Goal: Communication & Community: Answer question/provide support

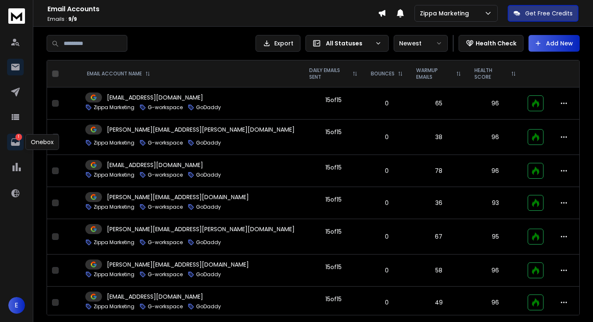
click at [17, 135] on p "1" at bounding box center [18, 137] width 7 height 7
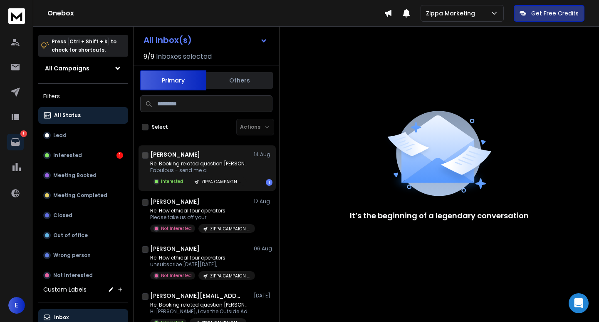
click at [232, 162] on p "Re: Booking related question Kim" at bounding box center [200, 163] width 100 height 7
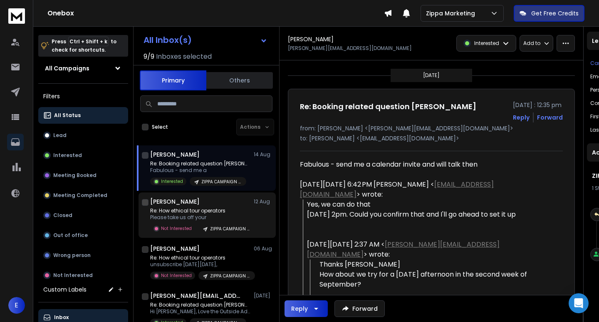
click at [230, 205] on div "Callandra Caufield 12 Aug" at bounding box center [211, 201] width 122 height 8
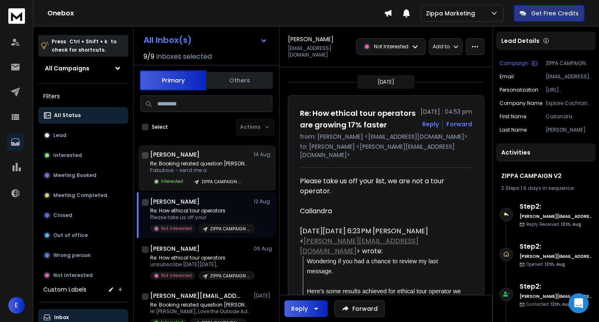
click at [256, 159] on div "Kim Robinson 14 Aug Re: Booking related question Kim Fabulous - send me a Inter…" at bounding box center [211, 167] width 122 height 35
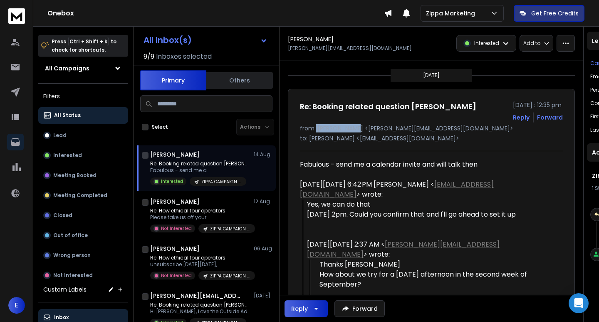
drag, startPoint x: 355, startPoint y: 127, endPoint x: 316, endPoint y: 128, distance: 39.1
click at [316, 128] on p "from: Kim Robinson <kim@thecovetasmania.com>" at bounding box center [431, 128] width 263 height 8
copy p "Kim Robinson"
drag, startPoint x: 443, startPoint y: 126, endPoint x: 362, endPoint y: 128, distance: 81.2
click at [362, 128] on p "from: Kim Robinson <kim@thecovetasmania.com>" at bounding box center [431, 128] width 263 height 8
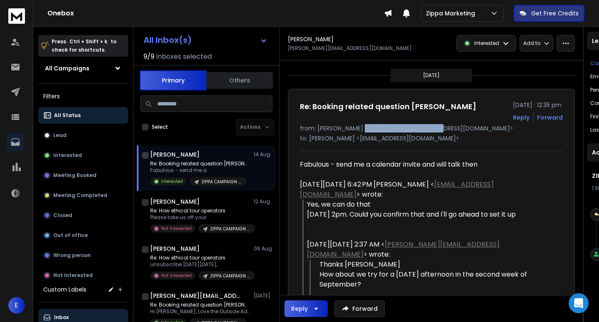
copy p "kim@thecovetasmania.com"
click at [521, 168] on div "Fabulous - send me a calendar invite and will talk then" at bounding box center [421, 164] width 243 height 10
click at [300, 306] on div "Reply" at bounding box center [299, 308] width 17 height 8
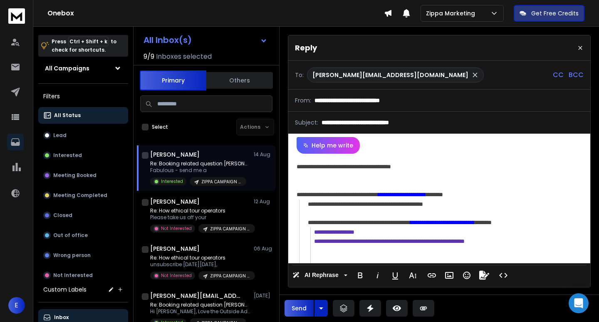
click at [300, 167] on div "**********" at bounding box center [435, 166] width 277 height 9
click at [362, 169] on div "**********" at bounding box center [435, 166] width 277 height 9
click at [363, 167] on div "**********" at bounding box center [435, 166] width 277 height 9
click at [292, 308] on button "Send" at bounding box center [299, 308] width 29 height 17
